Goal: Communication & Community: Answer question/provide support

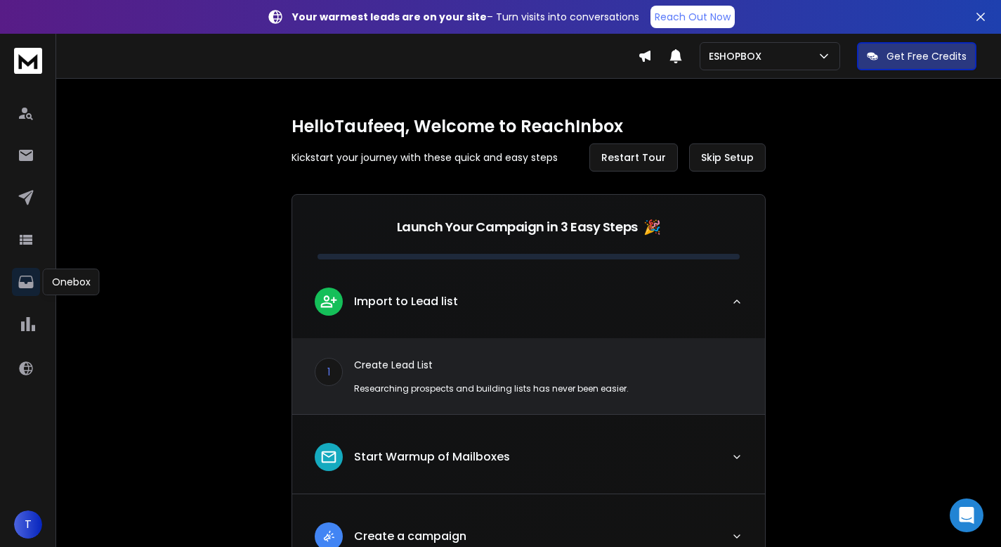
click at [24, 278] on icon at bounding box center [26, 281] width 17 height 17
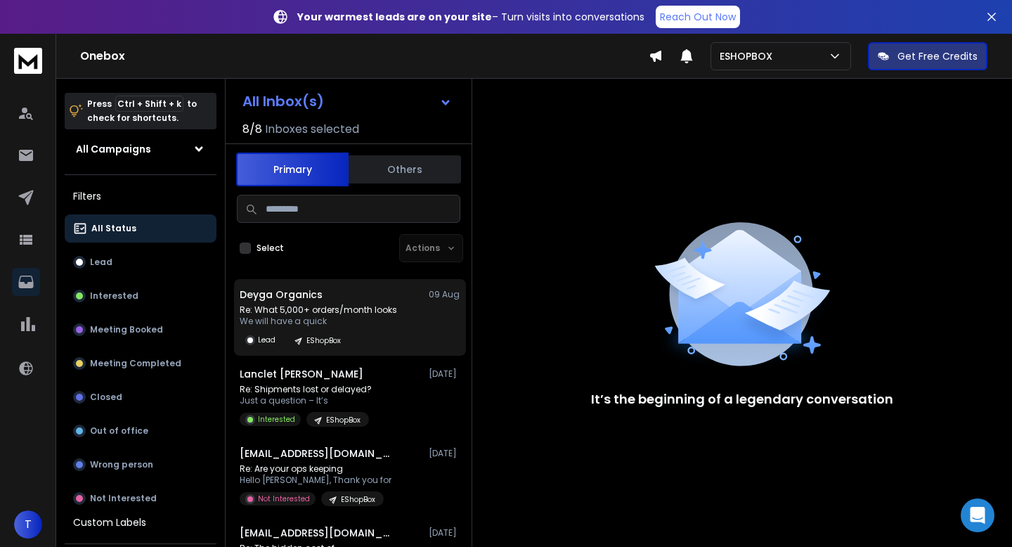
click at [399, 331] on div "Re: What 5,000+ orders/month looks We will have a quick Lead EShopBox" at bounding box center [350, 325] width 221 height 43
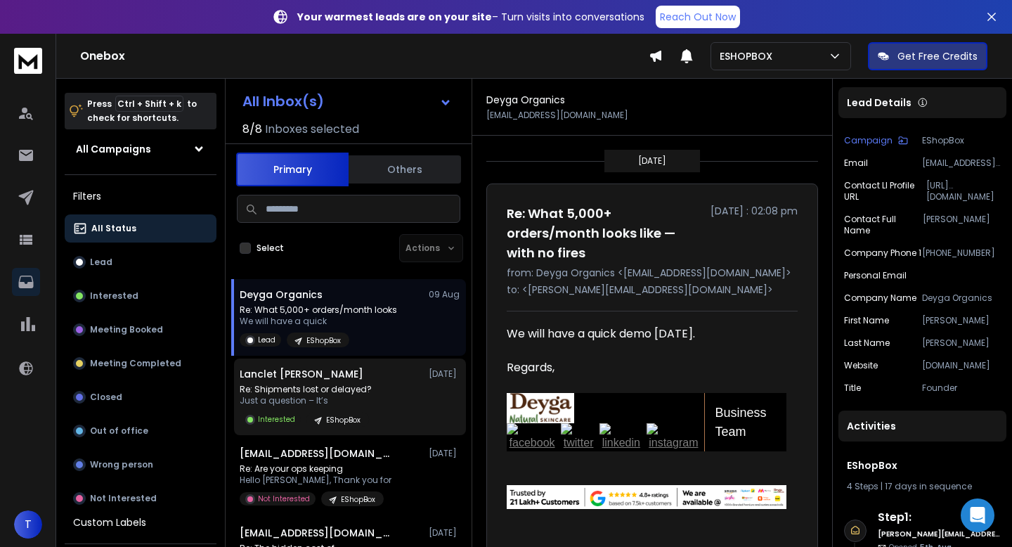
click at [393, 384] on div "Re: Shipments lost or delayed? Just a question – It’s Interested EShopBox" at bounding box center [350, 405] width 221 height 43
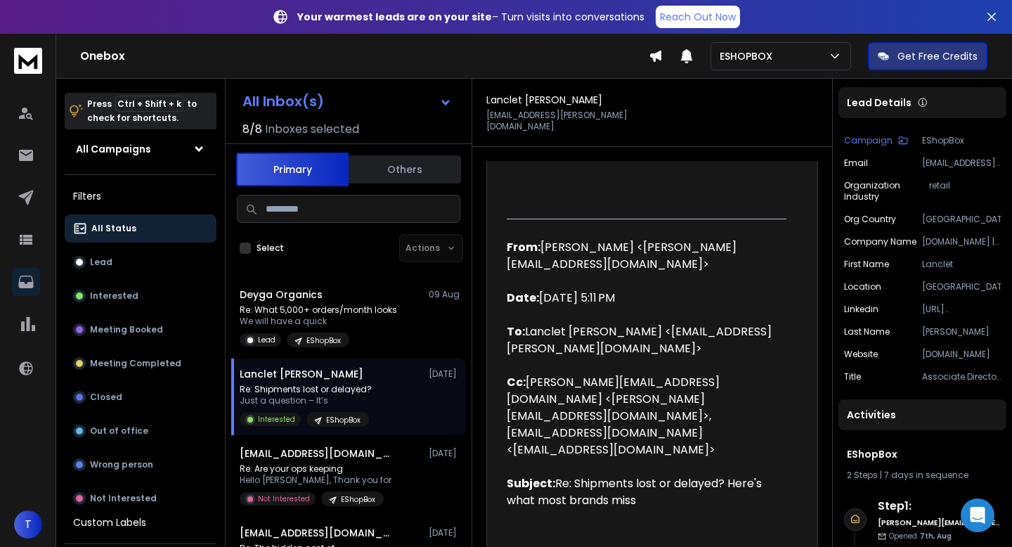
scroll to position [774, 0]
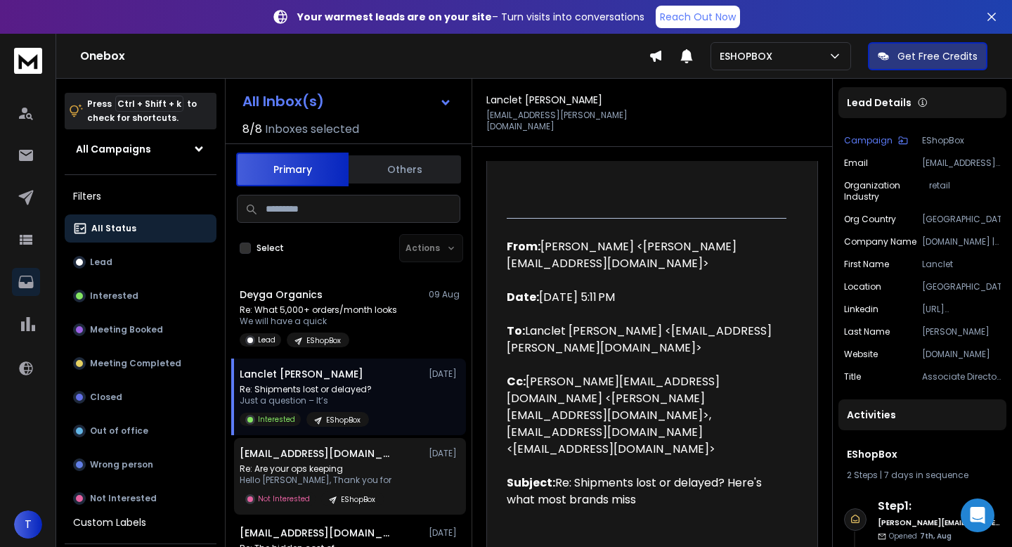
click at [400, 464] on div "Re: Are your ops keeping Hello [PERSON_NAME], Thank you for Not Interested ESho…" at bounding box center [350, 484] width 221 height 43
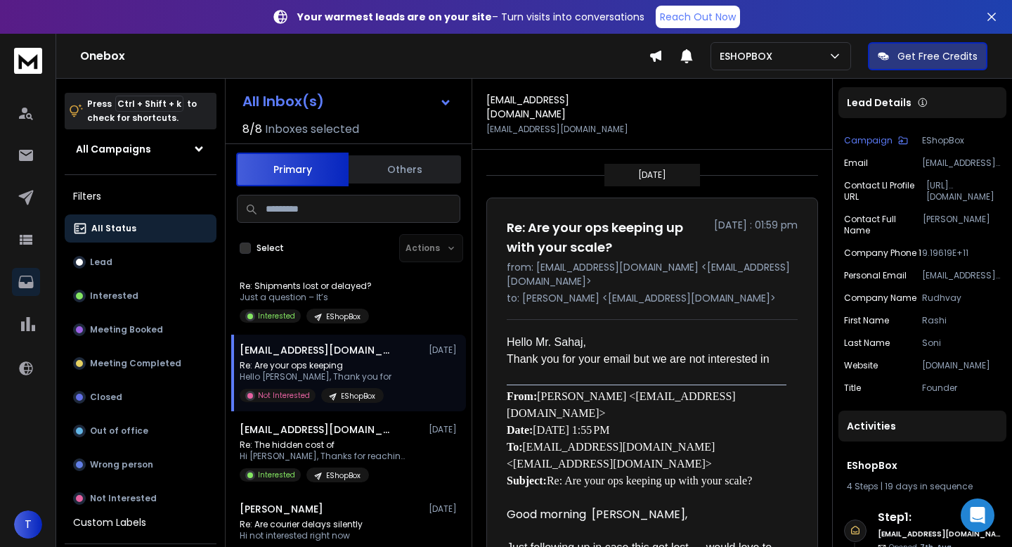
scroll to position [104, 0]
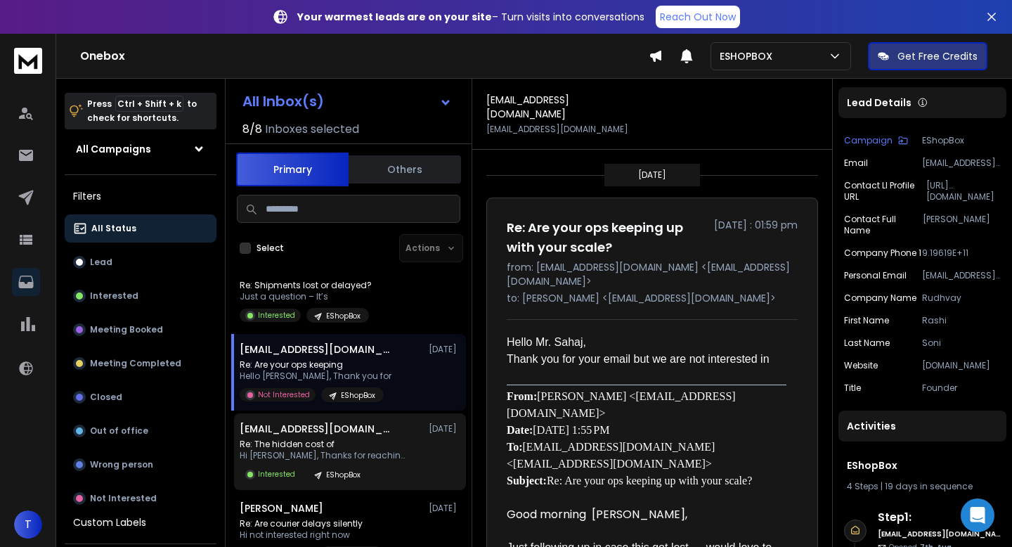
click at [424, 457] on div "Re: The hidden cost of Hi [PERSON_NAME], Thanks for reaching out. Interested ES…" at bounding box center [350, 459] width 221 height 43
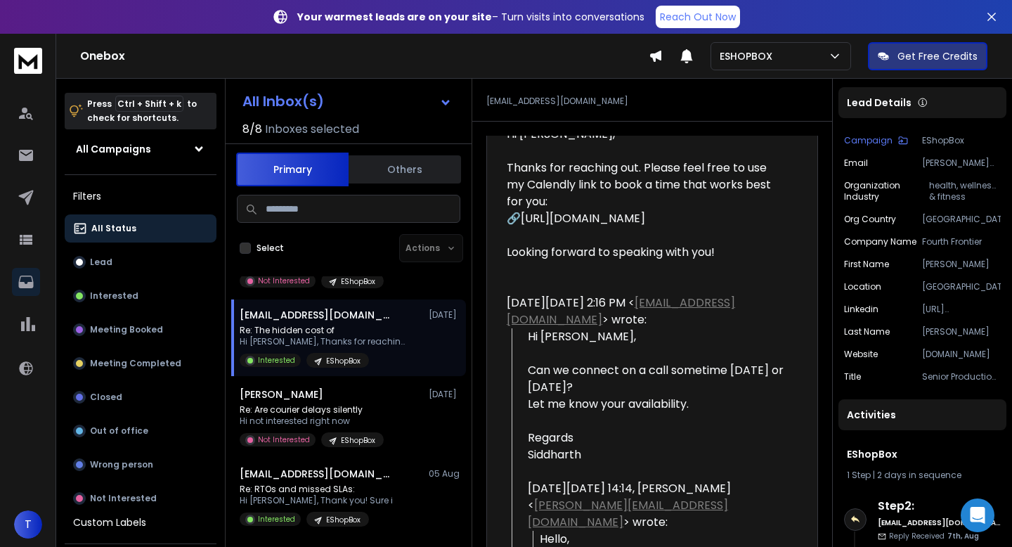
scroll to position [279, 0]
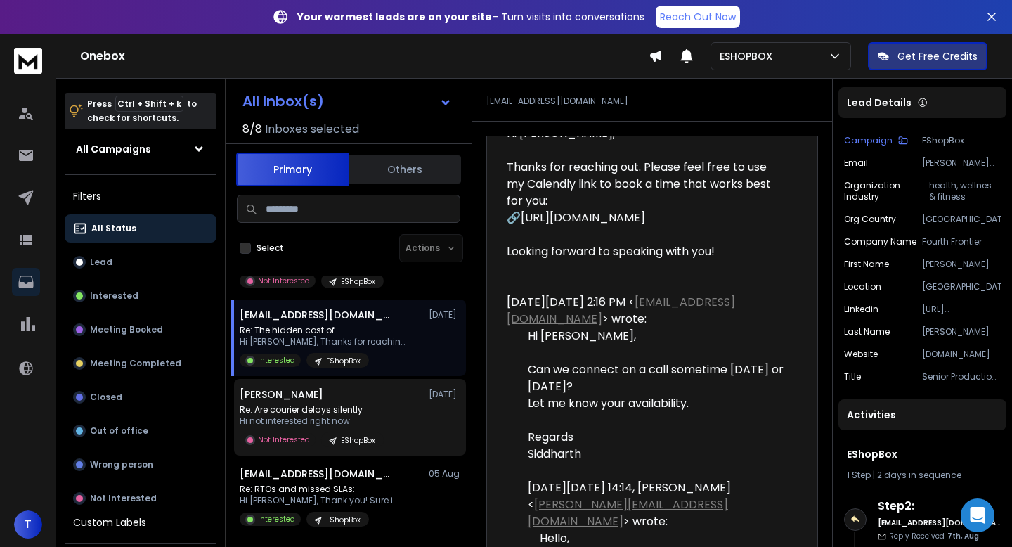
click at [401, 402] on div "[PERSON_NAME] [DATE] Re: Are courier delays silently Hi not interested right no…" at bounding box center [350, 417] width 221 height 60
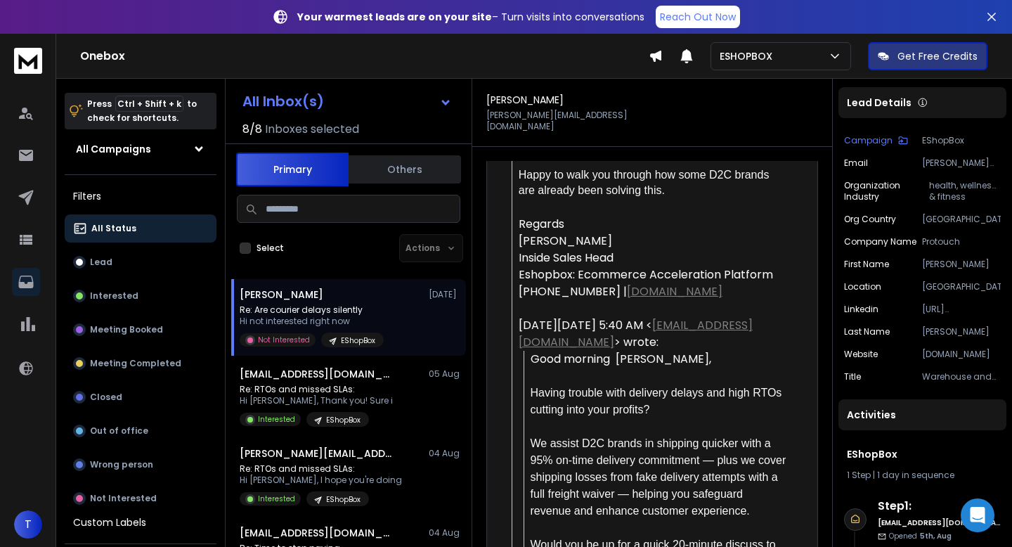
scroll to position [431, 0]
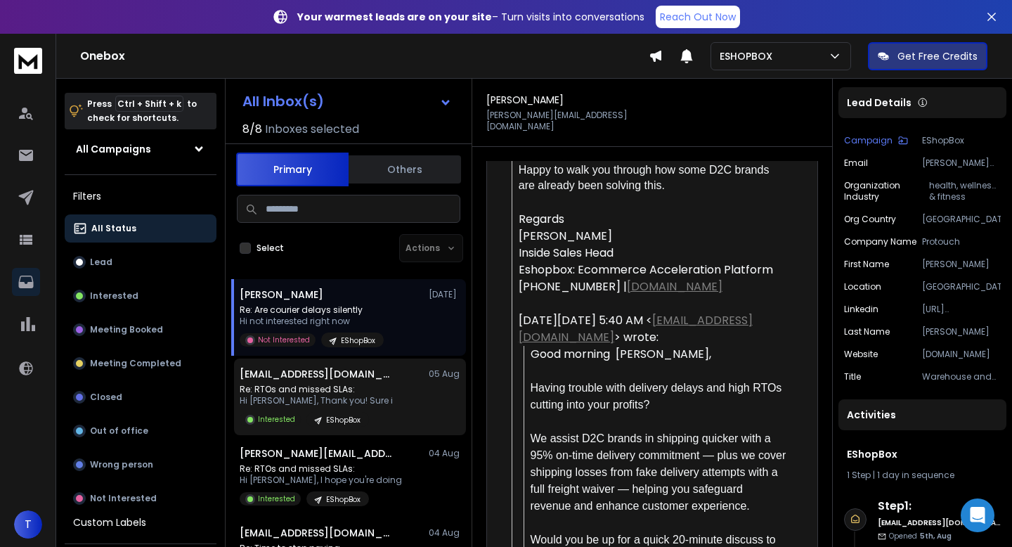
click at [415, 389] on div "Re: RTOs and missed SLAs: Hi Surya, Thank you! Sure i Interested EShopBox" at bounding box center [350, 405] width 221 height 43
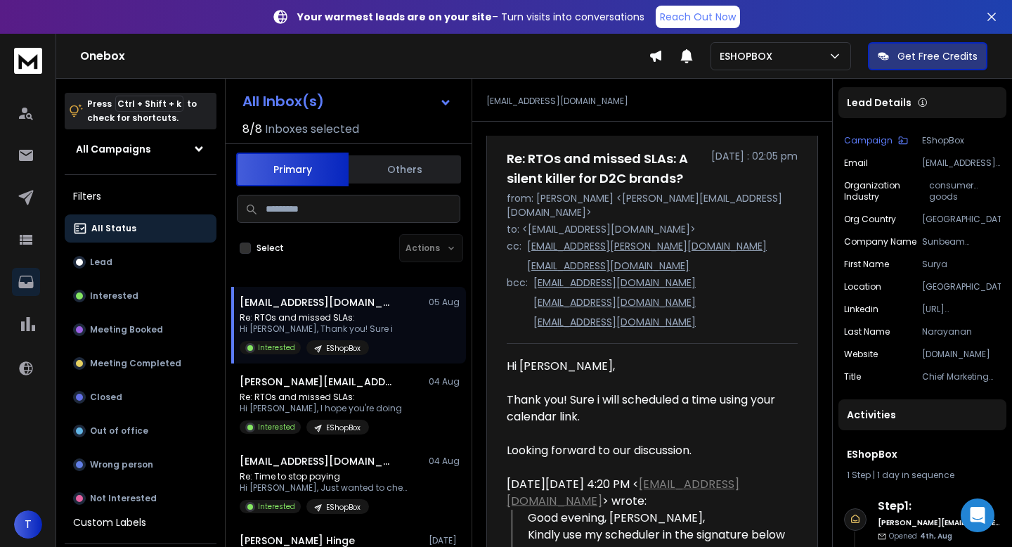
scroll to position [41, 0]
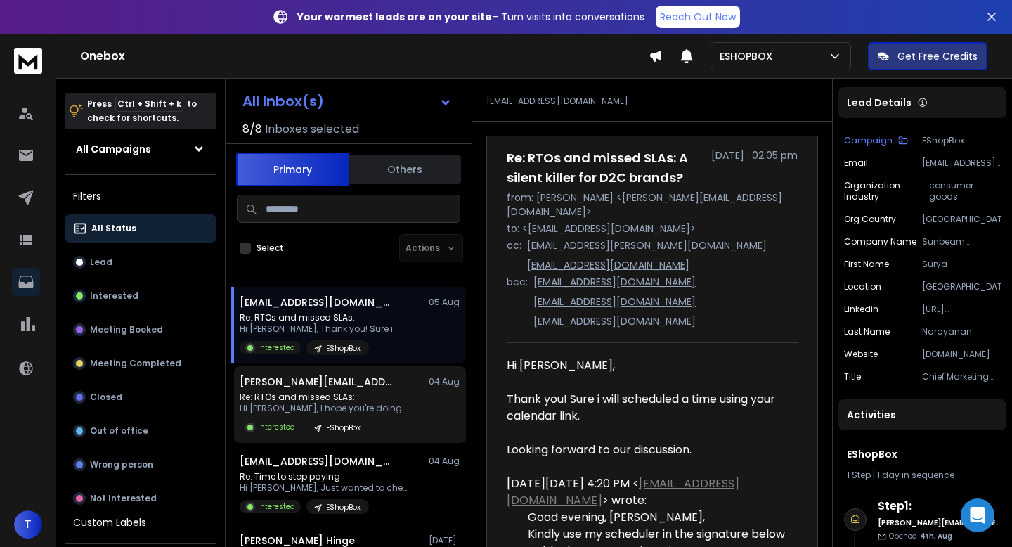
click at [396, 420] on div "Re: RTOs and missed SLAs: Hi [PERSON_NAME], I hope you're doing Interested ESho…" at bounding box center [350, 412] width 221 height 43
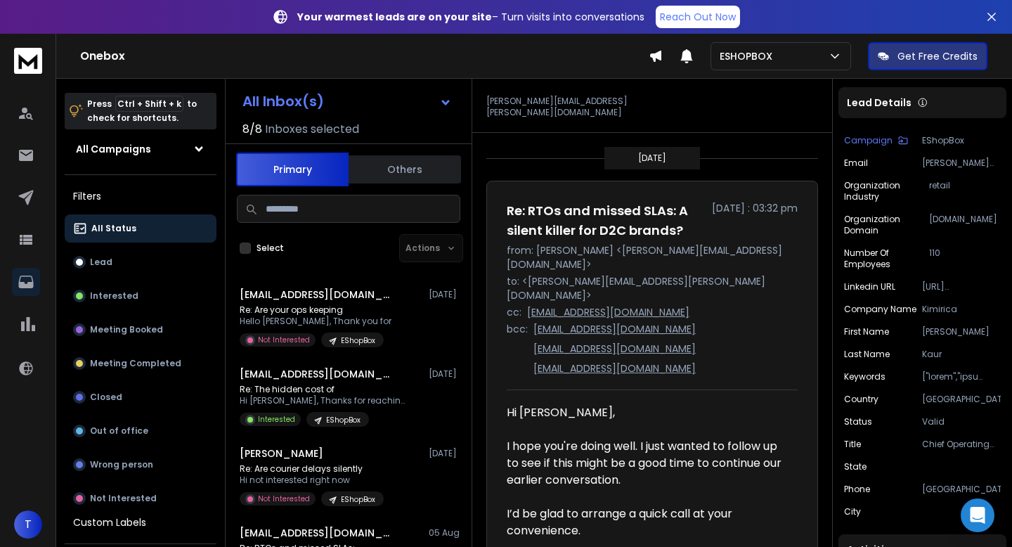
scroll to position [0, 0]
